Goal: Communication & Community: Answer question/provide support

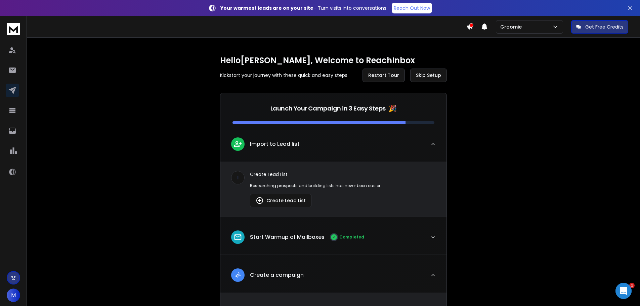
click at [11, 84] on link at bounding box center [12, 90] width 13 height 13
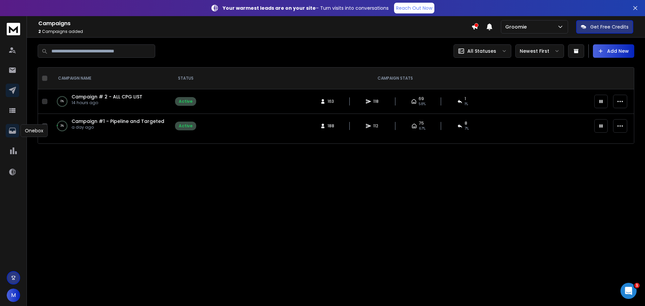
click at [15, 131] on icon at bounding box center [12, 131] width 7 height 6
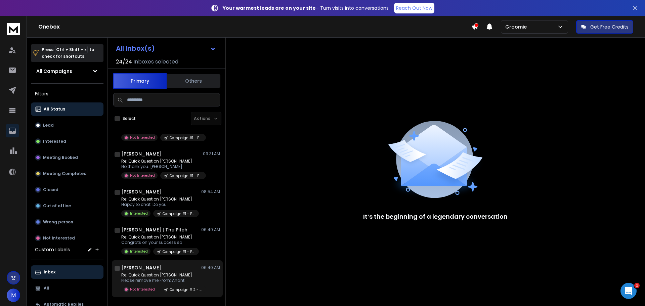
scroll to position [110, 0]
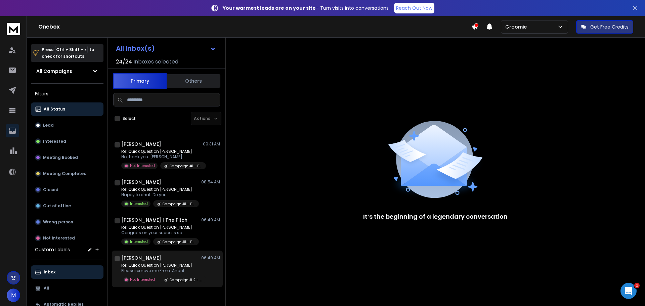
click at [187, 264] on p "Re: Quick Question [PERSON_NAME]" at bounding box center [161, 265] width 81 height 5
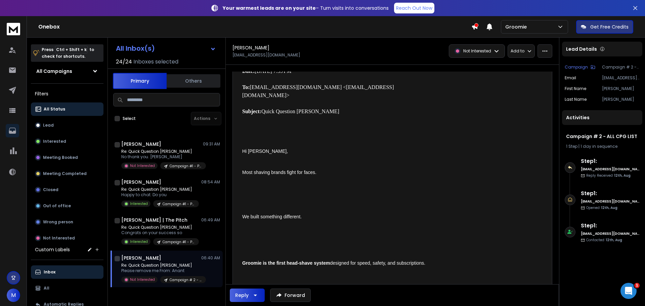
scroll to position [269, 0]
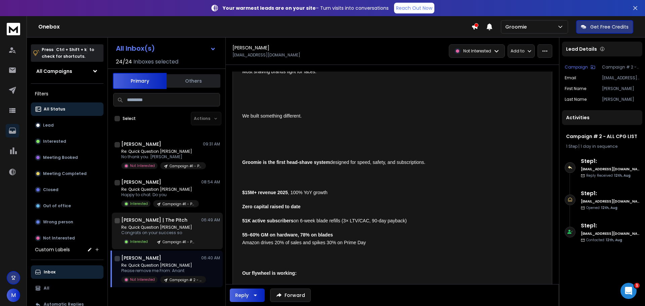
click at [172, 225] on p "Re: Quick Question [PERSON_NAME]" at bounding box center [160, 227] width 78 height 5
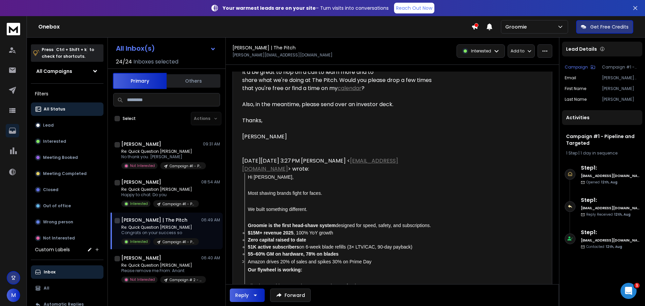
scroll to position [67, 0]
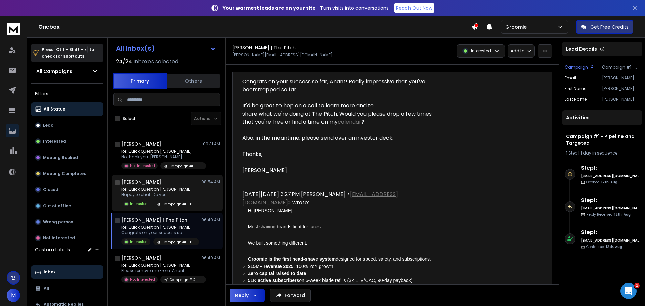
click at [172, 190] on p "Re: Quick Question [PERSON_NAME]" at bounding box center [160, 189] width 78 height 5
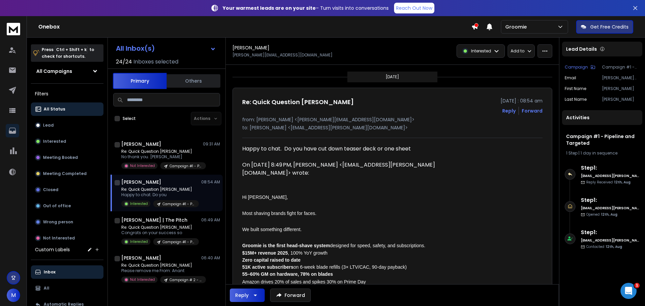
scroll to position [77, 0]
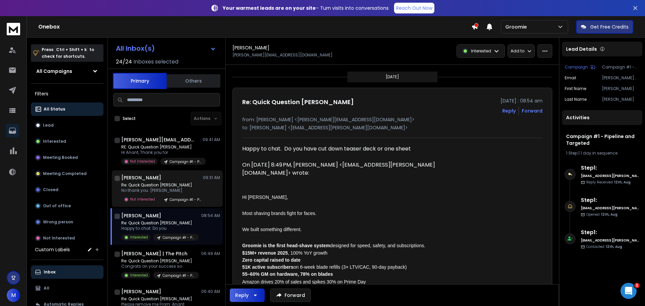
click at [173, 182] on div "[PERSON_NAME] 09:31 AM Re: Quick Question [PERSON_NAME] No thank you. [PERSON_N…" at bounding box center [170, 188] width 99 height 29
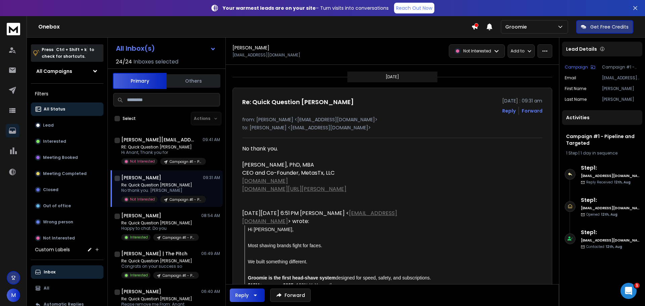
scroll to position [67, 0]
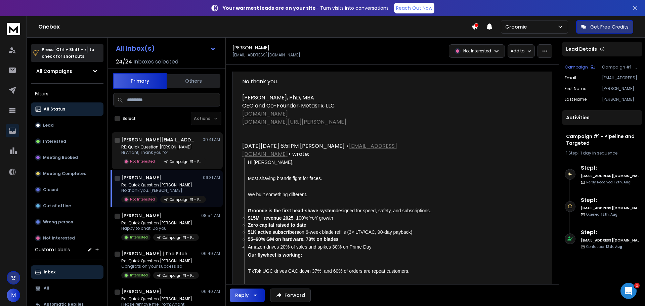
click at [171, 145] on p "RE: Quick Question [PERSON_NAME]" at bounding box center [161, 146] width 81 height 5
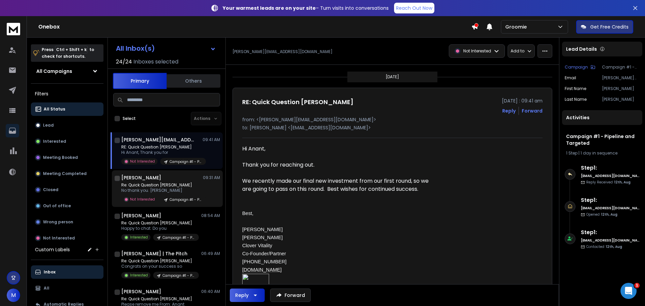
scroll to position [43, 0]
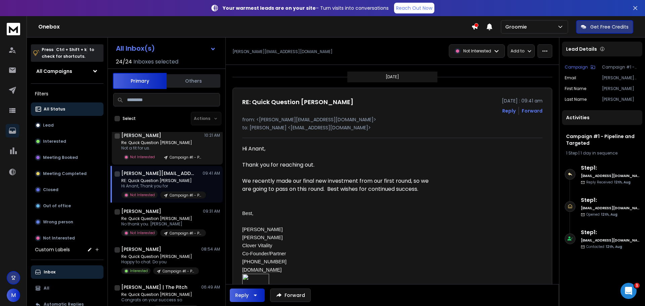
click at [177, 145] on p "Not a fit for us." at bounding box center [161, 147] width 81 height 5
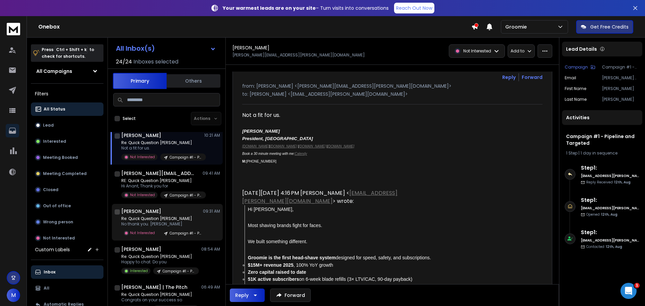
scroll to position [0, 0]
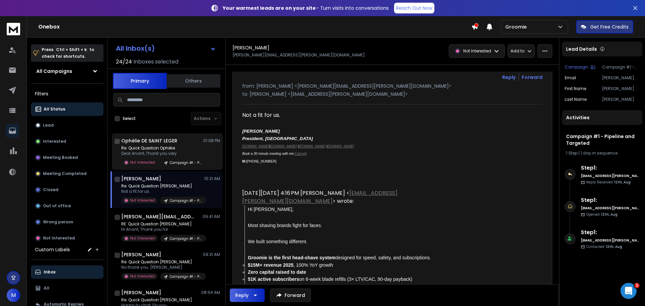
click at [166, 156] on div "Re: Quick Question Ophélie Dear Anant, Thank you very Not Interested Campaign #…" at bounding box center [163, 155] width 85 height 20
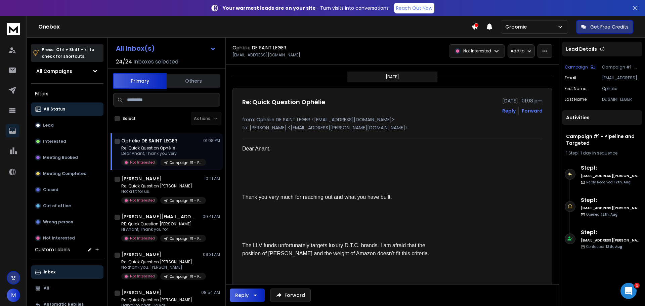
scroll to position [101, 0]
